Goal: Task Accomplishment & Management: Manage account settings

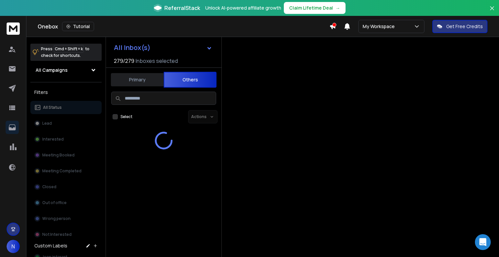
click at [141, 80] on button "Primary" at bounding box center [137, 79] width 53 height 15
click at [182, 82] on button "Others" at bounding box center [190, 80] width 53 height 16
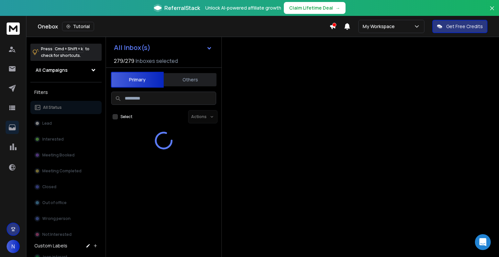
click at [149, 82] on button "Primary" at bounding box center [137, 80] width 53 height 16
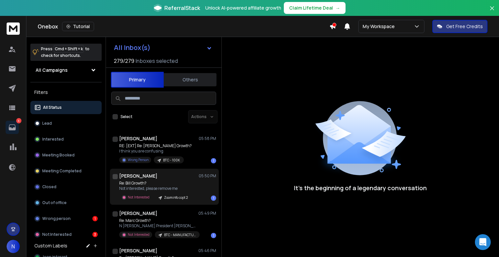
click at [174, 182] on p "Re: Bill Growth?" at bounding box center [155, 182] width 73 height 5
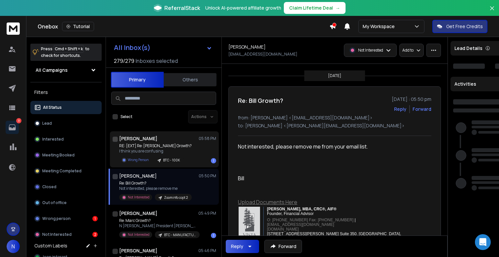
click at [177, 151] on p "I think you are confusing" at bounding box center [155, 150] width 73 height 5
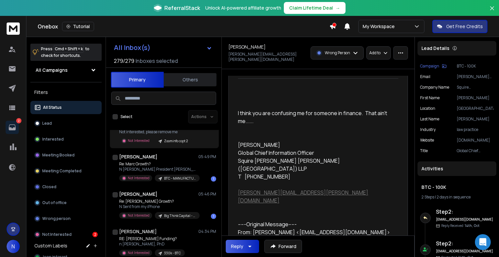
scroll to position [68, 0]
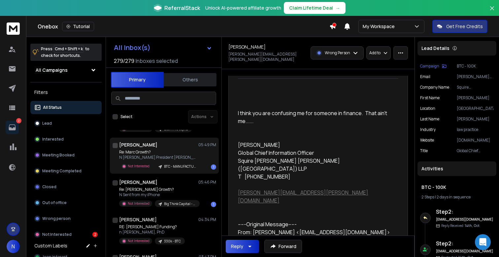
click at [177, 164] on p "BTC - MANUFACTURING" at bounding box center [180, 166] width 32 height 5
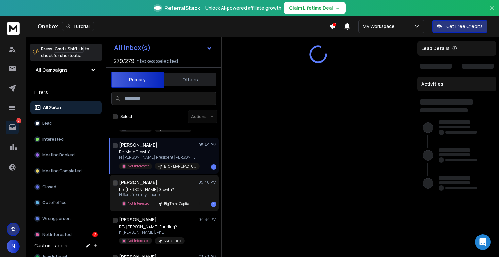
click at [177, 185] on div "[PERSON_NAME] 05:46 PM" at bounding box center [167, 182] width 97 height 7
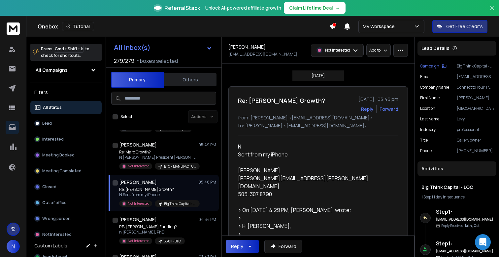
click at [191, 93] on input at bounding box center [163, 97] width 105 height 13
click at [184, 85] on button "Others" at bounding box center [190, 79] width 53 height 15
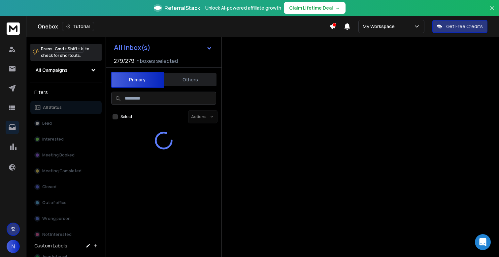
click at [153, 83] on button "Primary" at bounding box center [137, 80] width 53 height 16
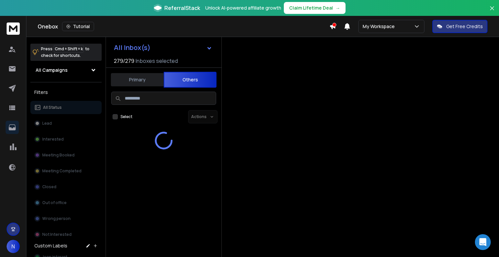
click at [177, 82] on button "Others" at bounding box center [190, 80] width 53 height 16
click at [141, 80] on button "Primary" at bounding box center [137, 79] width 53 height 15
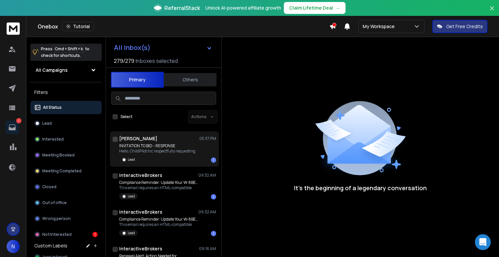
click at [177, 137] on div "[PERSON_NAME] 05:57 PM" at bounding box center [167, 138] width 97 height 7
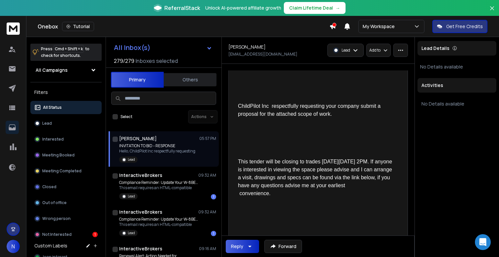
scroll to position [160, 0]
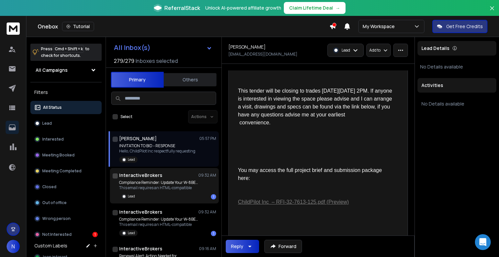
click at [123, 184] on p "Compliance Reminder: Update Your W-8BEN" at bounding box center [158, 182] width 79 height 5
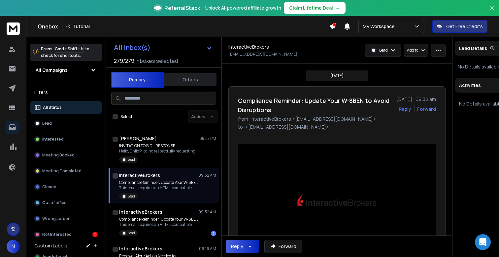
scroll to position [37, 0]
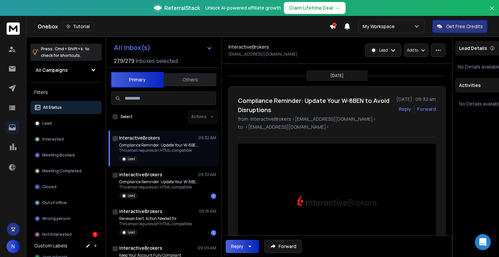
click at [170, 77] on button "Others" at bounding box center [190, 79] width 53 height 15
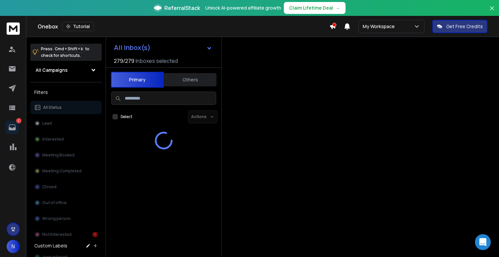
click at [145, 78] on button "Primary" at bounding box center [137, 80] width 53 height 16
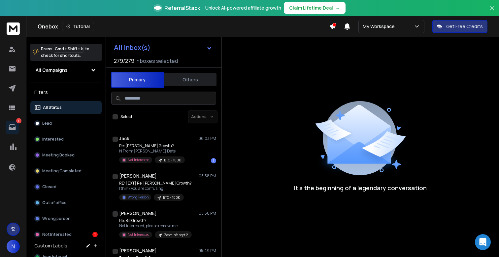
click at [162, 130] on div "Jack 06:03 PM Re: [PERSON_NAME] Growth? N From: [PERSON_NAME] Date: Not Interes…" at bounding box center [164, 225] width 116 height 190
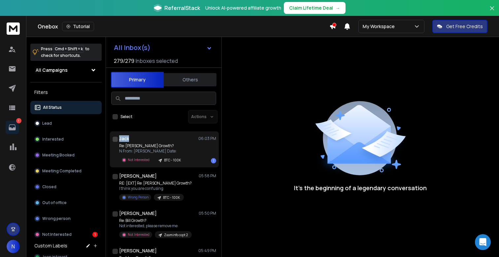
click at [162, 134] on div "Jack 06:03 PM Re: [PERSON_NAME] Growth? N From: [PERSON_NAME] Date: Not Interes…" at bounding box center [164, 225] width 116 height 190
click at [162, 134] on div "Jack 06:03 PM Re: [PERSON_NAME] Growth? N From: [PERSON_NAME] Date: Not Interes…" at bounding box center [164, 149] width 109 height 36
